Goal: Task Accomplishment & Management: Use online tool/utility

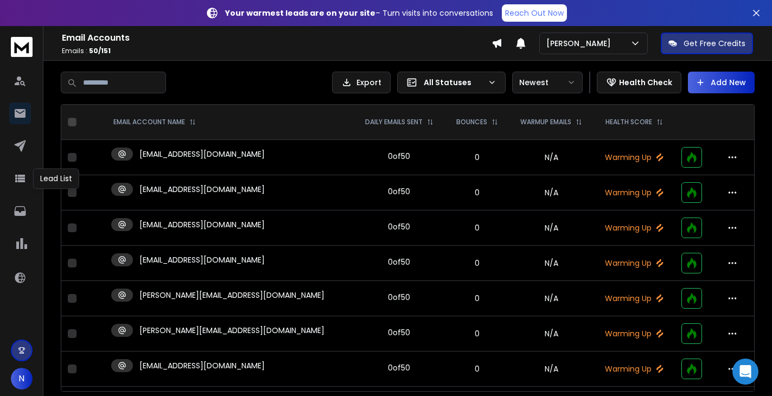
click at [20, 176] on icon at bounding box center [20, 179] width 10 height 8
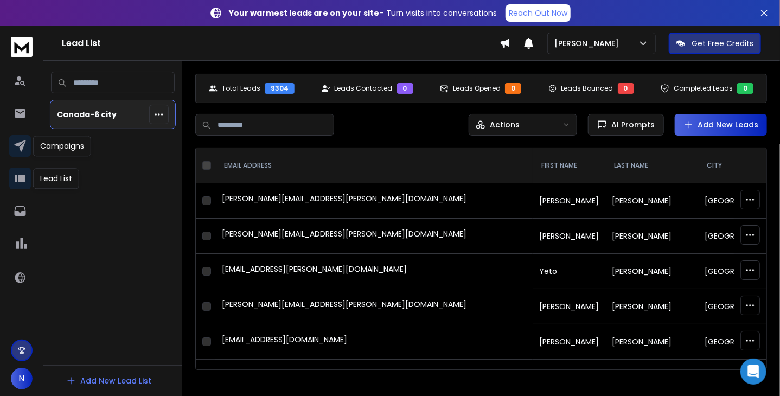
click at [18, 150] on icon at bounding box center [20, 145] width 13 height 13
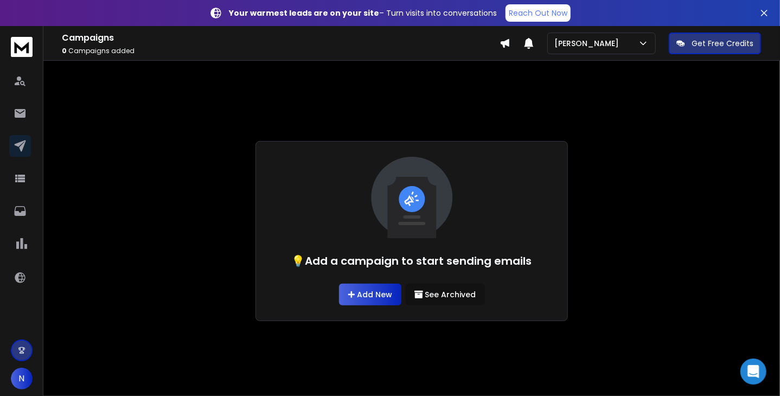
click at [358, 297] on link "Add New" at bounding box center [370, 295] width 62 height 22
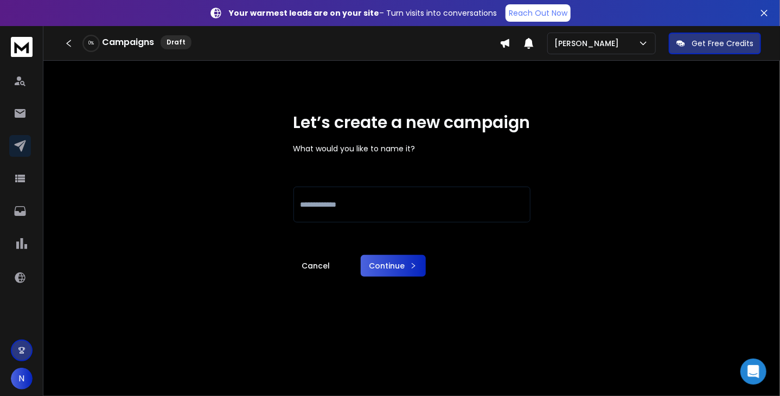
click at [339, 199] on input at bounding box center [412, 205] width 237 height 36
type input "*"
type input "**********"
click at [380, 267] on button "Continue" at bounding box center [393, 266] width 65 height 22
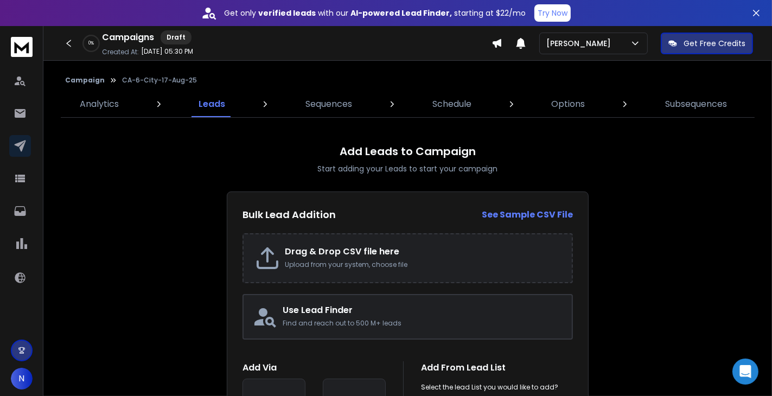
click at [650, 196] on div "Add Leads to Campaign Start adding your Leads to start your campaign Bulk Lead …" at bounding box center [407, 305] width 685 height 345
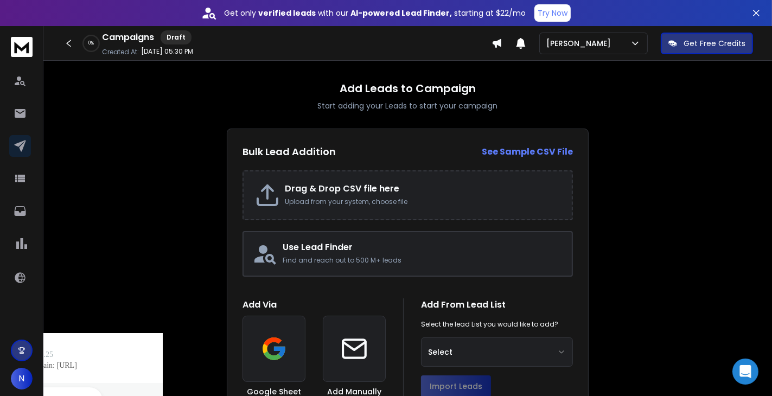
scroll to position [96, 0]
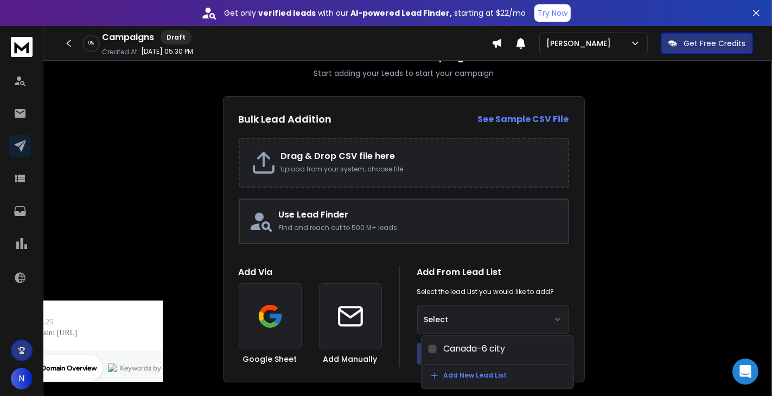
click at [492, 313] on button "Select" at bounding box center [493, 319] width 152 height 29
click at [429, 349] on button "button" at bounding box center [432, 349] width 9 height 9
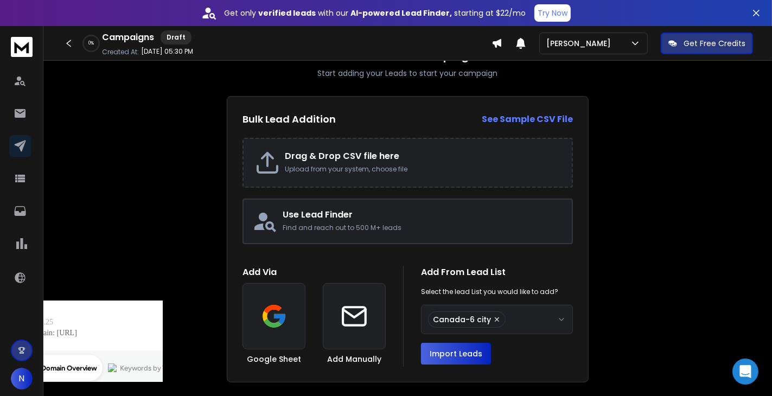
click at [620, 315] on div "Add Leads to Campaign Start adding your Leads to start your campaign Bulk Lead …" at bounding box center [407, 209] width 685 height 345
click at [616, 263] on div "Add Leads to Campaign Start adding your Leads to start your campaign Bulk Lead …" at bounding box center [407, 209] width 685 height 345
click at [447, 354] on button "Import Leads" at bounding box center [456, 354] width 70 height 22
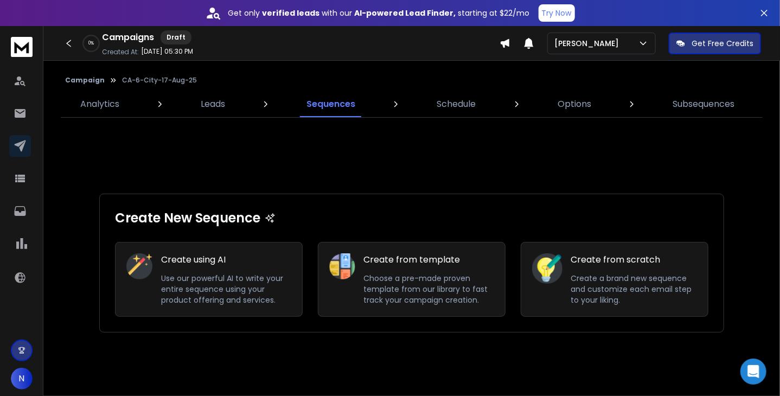
click at [469, 169] on div "Create New Sequence Create using AI Use our powerful AI to write your entire se…" at bounding box center [411, 233] width 693 height 200
click at [604, 285] on p "Create a brand new sequence and customize each email step to your liking." at bounding box center [634, 289] width 126 height 33
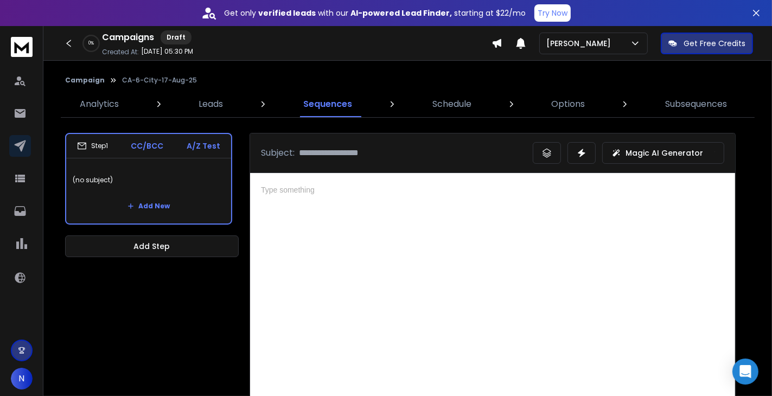
click at [387, 50] on div "0 % Campaigns Draft Created At: Aug 17, 2025, 05:30 PM Akram Mahmood Get Free C…" at bounding box center [386, 43] width 772 height 35
click at [196, 318] on div "Step 1 CC/BCC A/Z Test (no subject) Add New Add Step" at bounding box center [152, 281] width 174 height 297
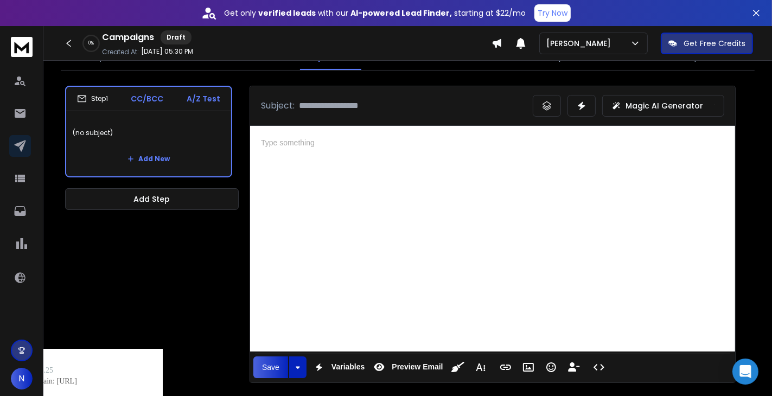
scroll to position [49, 0]
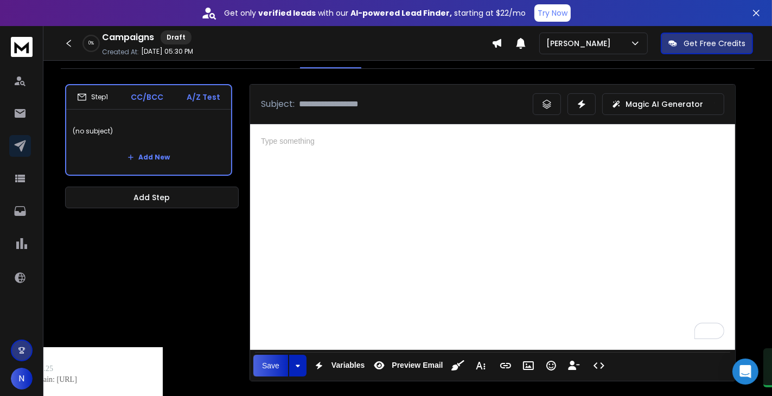
click at [171, 294] on div "Step 1 CC/BCC A/Z Test (no subject) Add New Add Step" at bounding box center [152, 232] width 174 height 297
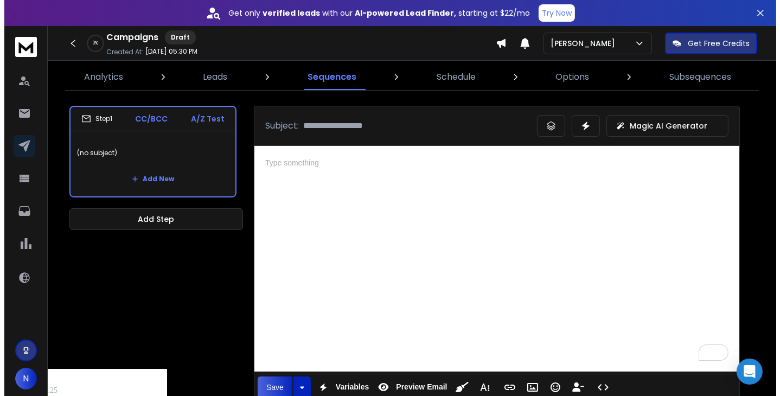
scroll to position [0, 0]
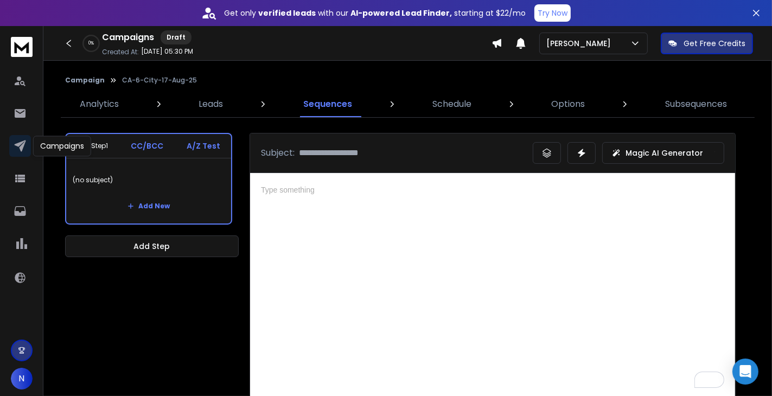
click at [20, 150] on icon at bounding box center [20, 145] width 13 height 13
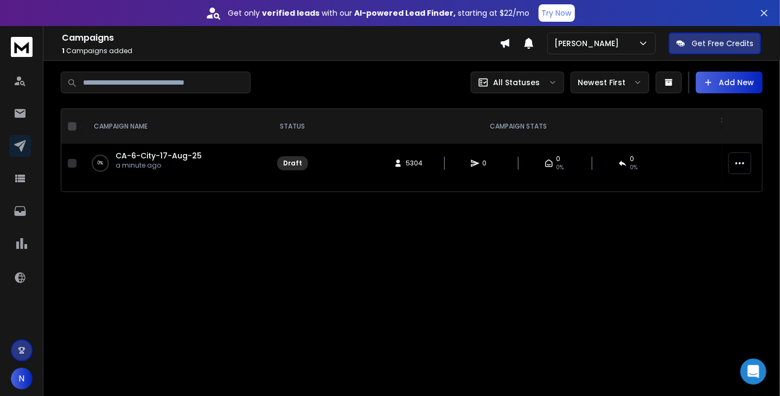
click at [163, 161] on p "a minute ago" at bounding box center [159, 165] width 86 height 9
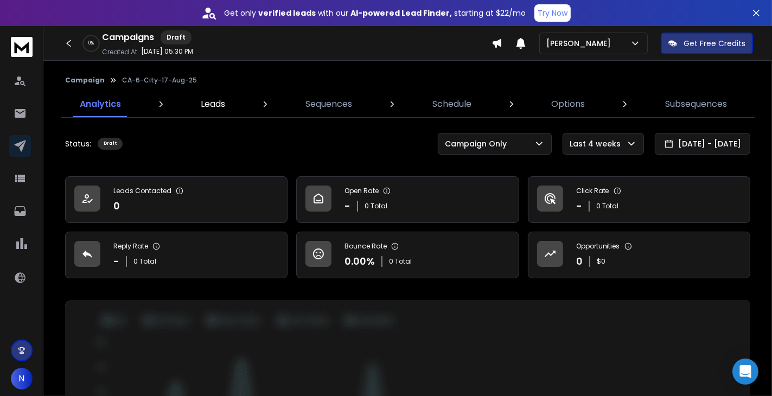
click at [190, 107] on div "Analytics Leads Sequences Schedule Options Subsequences" at bounding box center [403, 104] width 685 height 26
click at [214, 112] on link "Leads" at bounding box center [213, 104] width 37 height 26
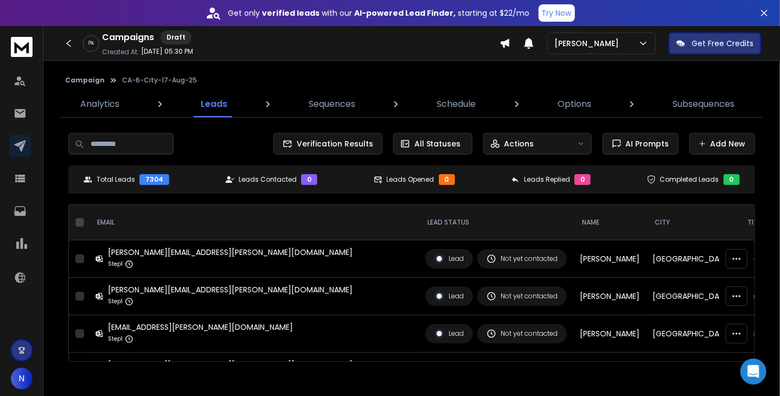
click at [197, 182] on div "Total Leads 7304 Leads Contacted 0 Leads Opened 0 Leads Replied 0 Completed Lea…" at bounding box center [411, 180] width 686 height 28
click at [326, 101] on p "Sequences" at bounding box center [332, 104] width 47 height 13
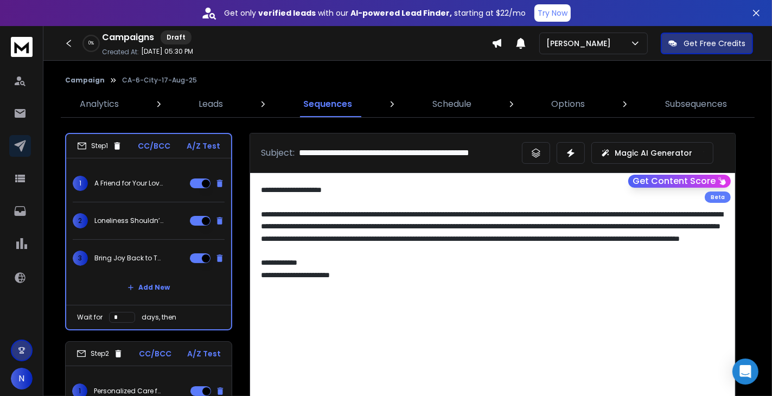
click at [124, 184] on p "A Friend for Your Loved One – Discover Angels My Way" at bounding box center [128, 183] width 69 height 9
click at [117, 219] on p "Loneliness Shouldn’t Be Part of Aging – We Can Help" at bounding box center [128, 221] width 69 height 9
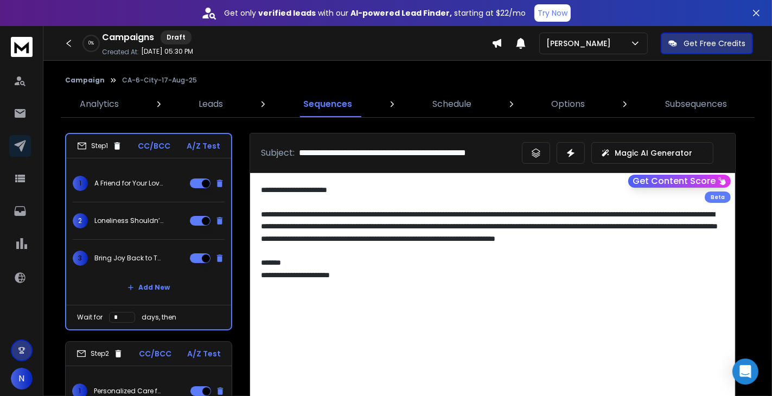
click at [106, 255] on p "Bring Joy Back to Their Days with Angels My Way" at bounding box center [128, 258] width 69 height 9
click at [119, 387] on p "Personalized Care for Your Loved One – Angels My Way" at bounding box center [128, 391] width 69 height 9
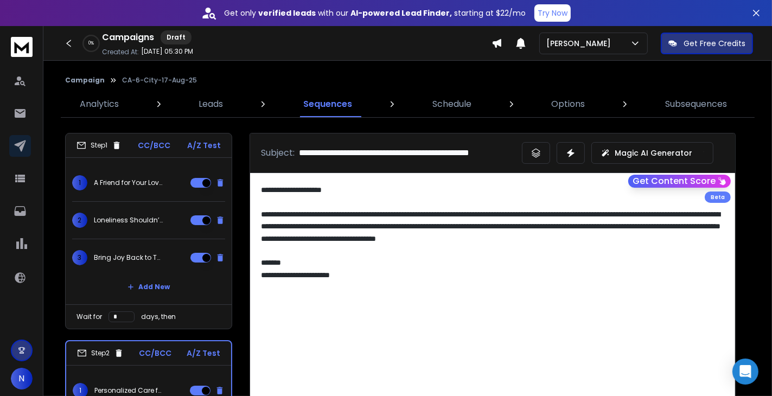
scroll to position [243, 0]
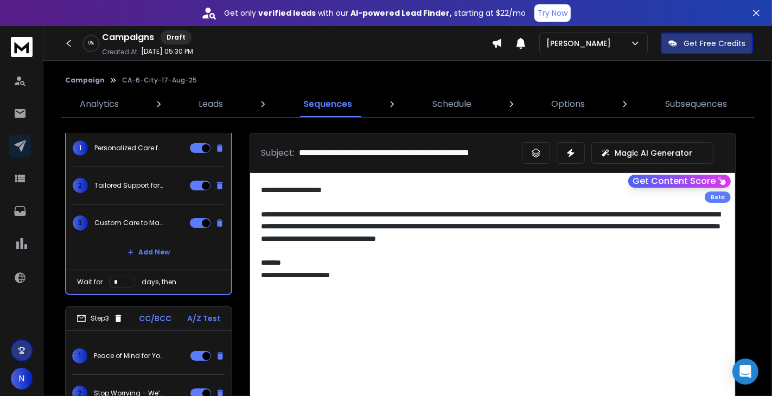
click at [125, 352] on p "Peace of Mind for Your Family – Angels My Way" at bounding box center [128, 356] width 69 height 9
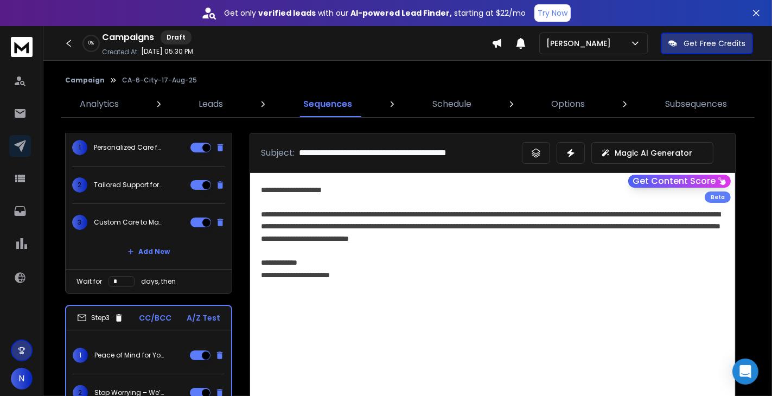
click at [117, 390] on p "Stop Worrying – We’ll Care for Your Loved One" at bounding box center [128, 393] width 69 height 9
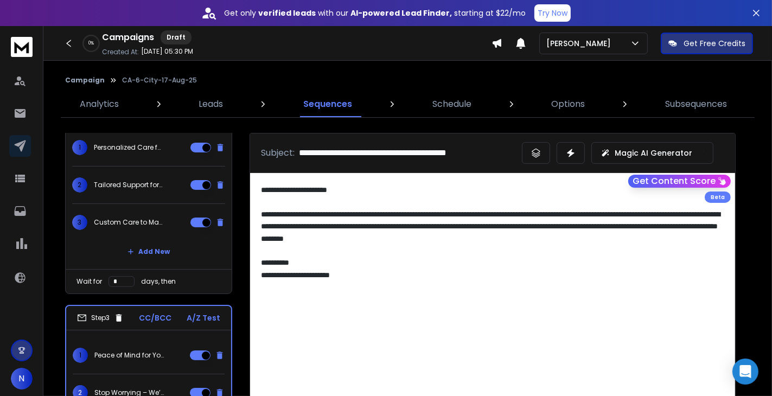
click at [234, 136] on div "Step 1 CC/BCC A/Z Test 1 A Friend for Your Loved One – Discover Angels My Way 2…" at bounding box center [152, 271] width 174 height 277
click at [231, 138] on div "Step 1 CC/BCC A/Z Test 1 A Friend for Your Loved One – Discover Angels My Way 2…" at bounding box center [152, 271] width 174 height 277
click at [234, 152] on div "Step 1 CC/BCC A/Z Test 1 A Friend for Your Loved One – Discover Angels My Way 2…" at bounding box center [152, 271] width 174 height 277
click at [239, 154] on div "**********" at bounding box center [407, 288] width 685 height 310
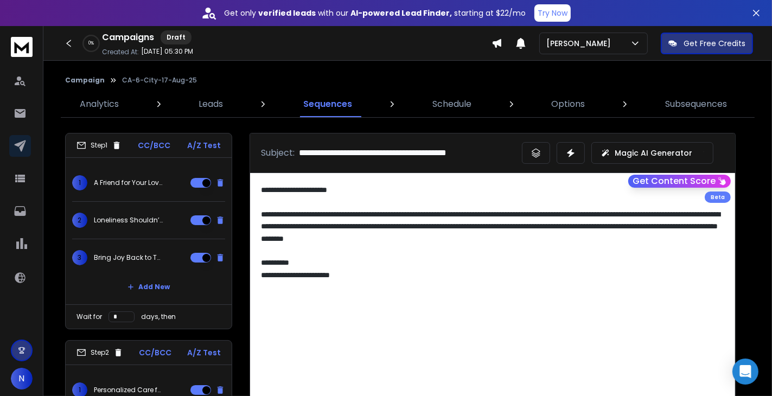
click at [135, 183] on p "A Friend for Your Loved One – Discover Angels My Way" at bounding box center [128, 183] width 69 height 9
type input "**********"
